Goal: Find specific page/section: Find specific page/section

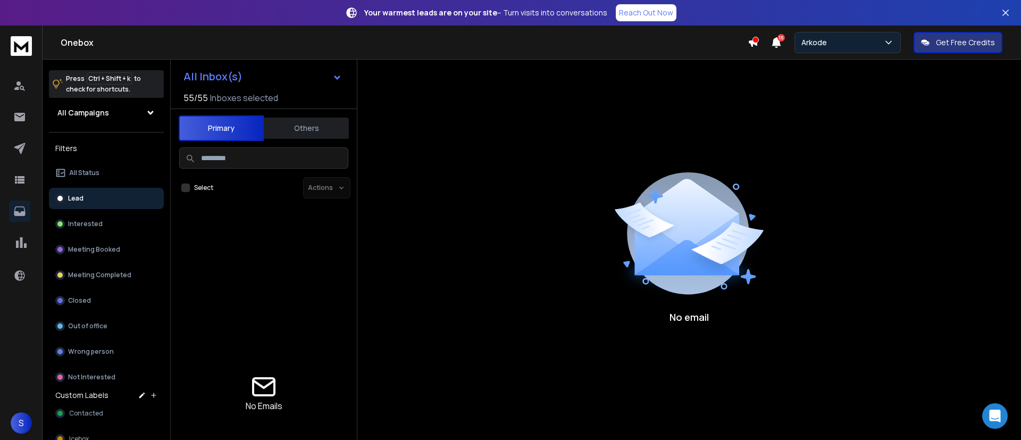
click at [859, 40] on div "Arkode" at bounding box center [847, 42] width 93 height 11
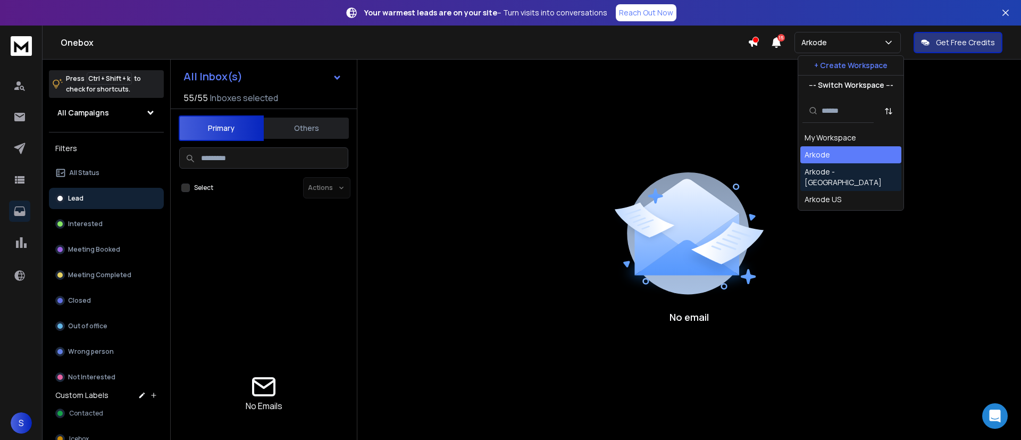
click at [817, 172] on div "Arkode - [GEOGRAPHIC_DATA]" at bounding box center [851, 176] width 93 height 21
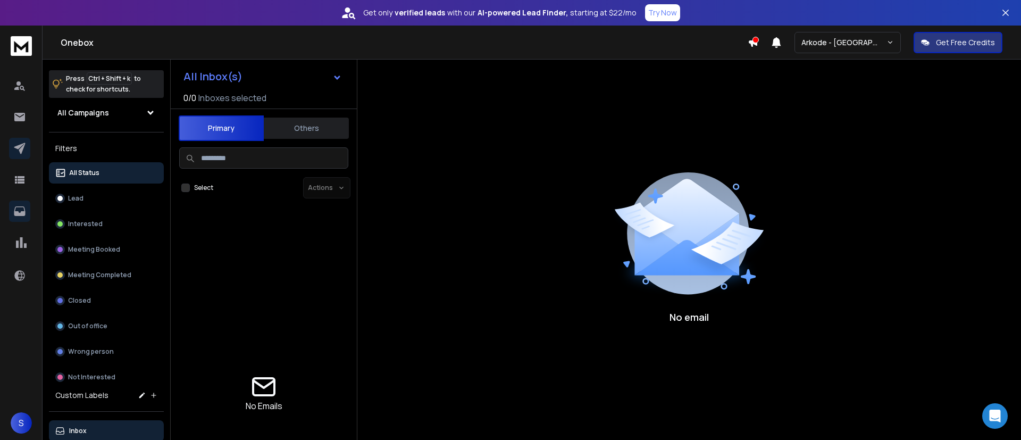
click at [16, 148] on icon at bounding box center [19, 148] width 13 height 13
